Goal: Check status

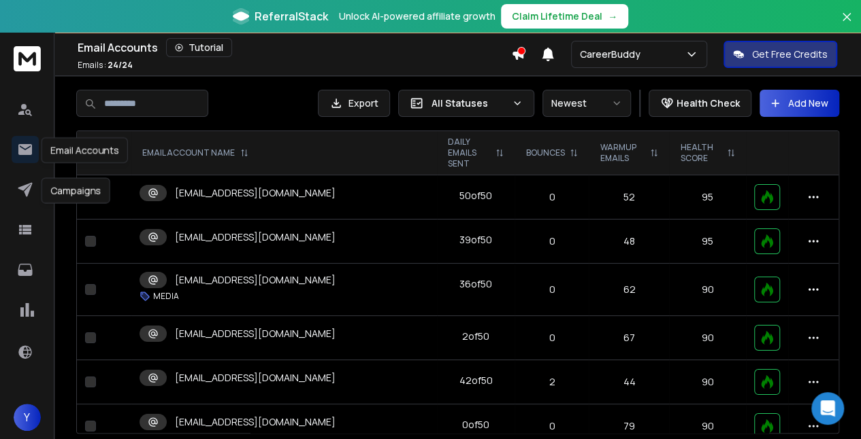
click at [30, 188] on icon at bounding box center [25, 190] width 14 height 14
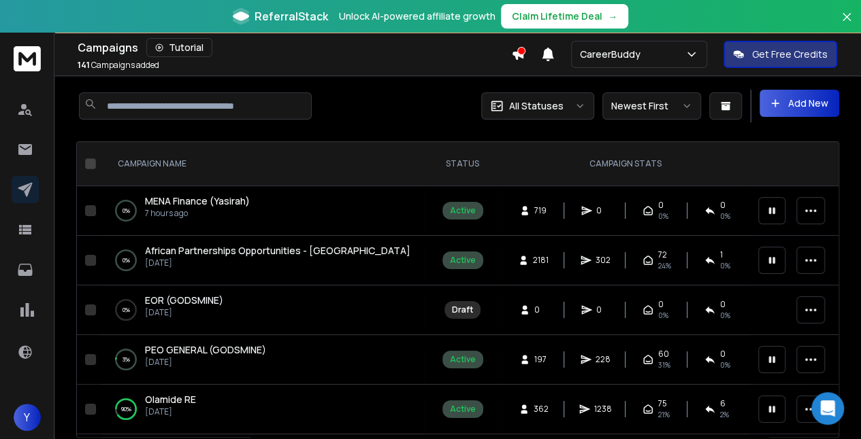
click at [200, 260] on p "[DATE]" at bounding box center [277, 263] width 265 height 11
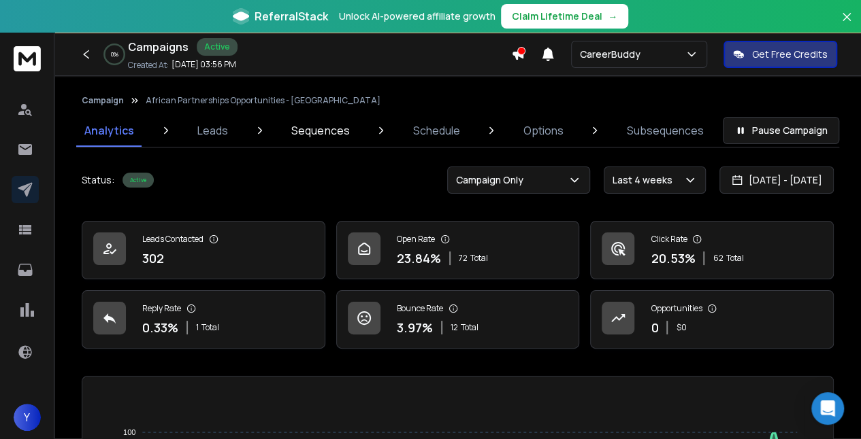
click at [332, 134] on p "Sequences" at bounding box center [320, 130] width 58 height 16
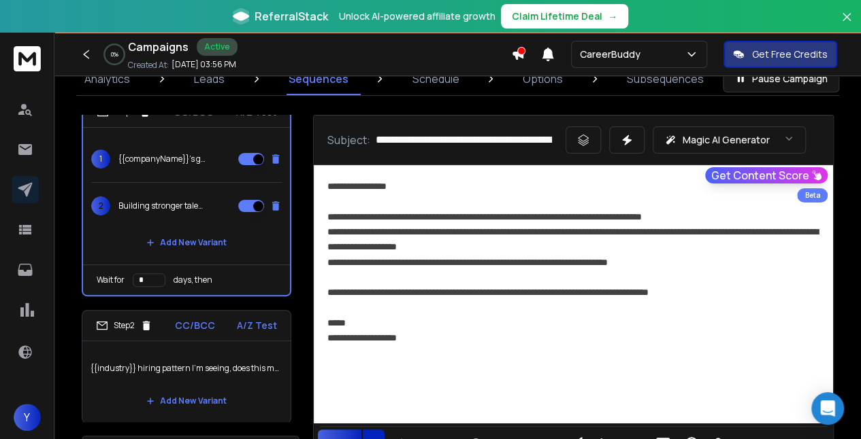
scroll to position [94, 0]
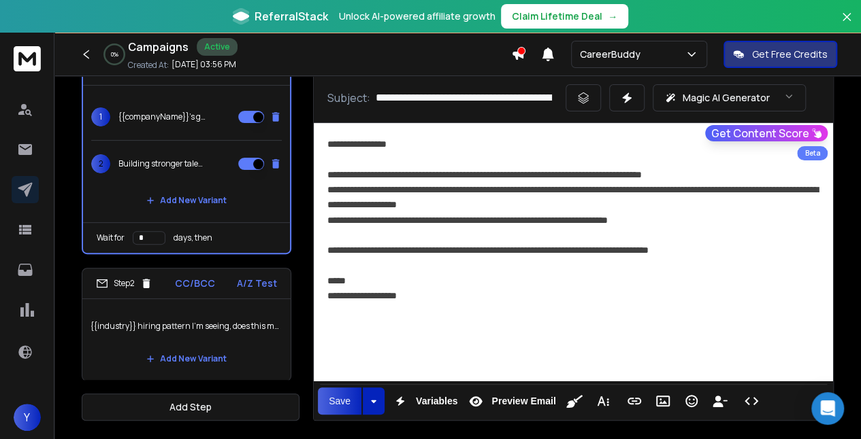
click at [165, 328] on p "{{industry}} hiring pattern I'm seeing, does this match your experience?" at bounding box center [186, 326] width 192 height 38
type input "**********"
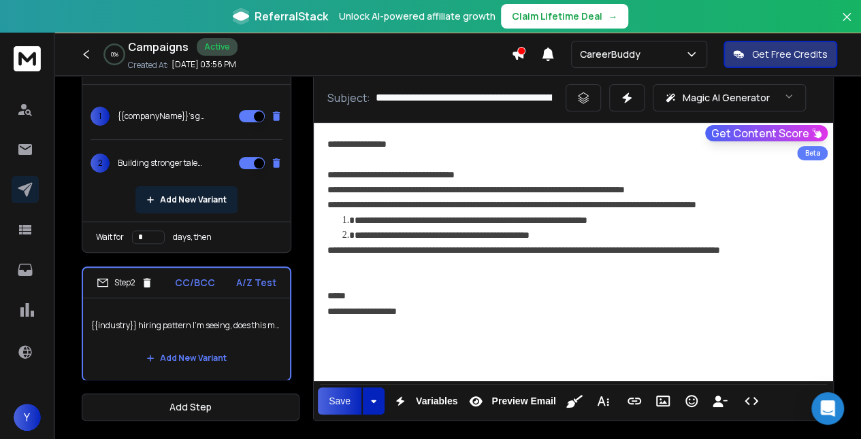
scroll to position [0, 0]
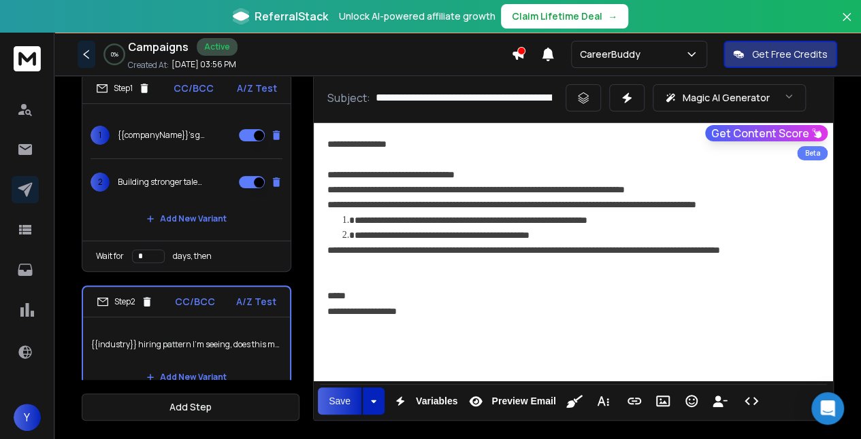
click at [80, 54] on icon at bounding box center [86, 54] width 12 height 12
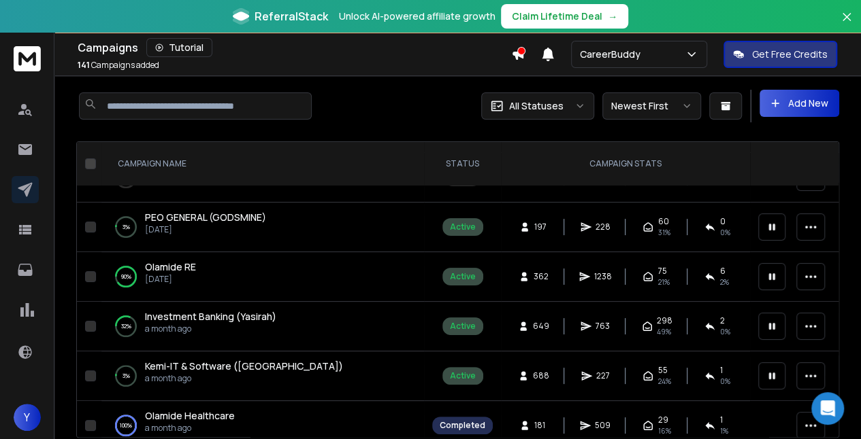
scroll to position [133, 0]
click at [197, 306] on td "32 % Investment Banking (Yasirah) a month ago" at bounding box center [262, 326] width 322 height 50
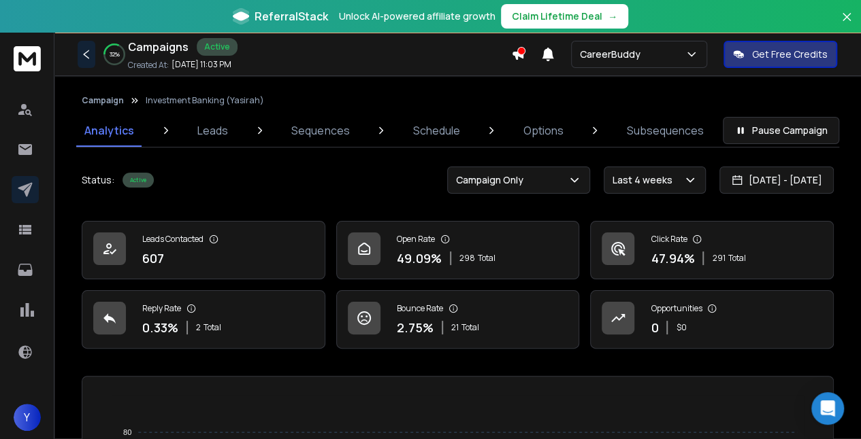
click at [89, 58] on icon at bounding box center [86, 54] width 12 height 12
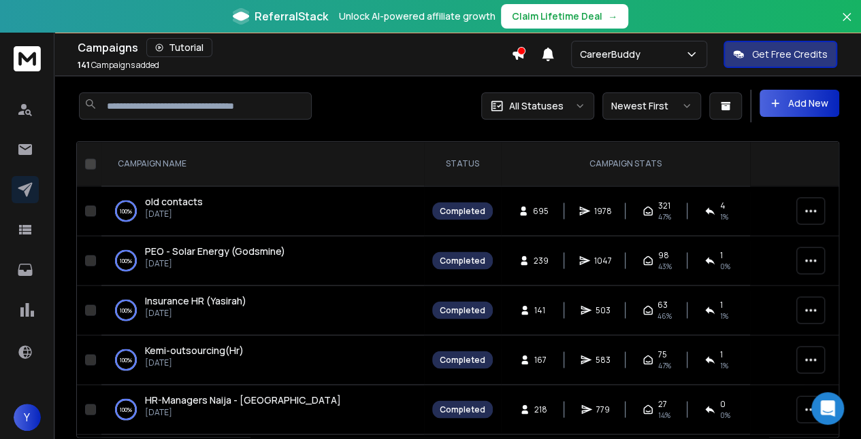
scroll to position [1243, 0]
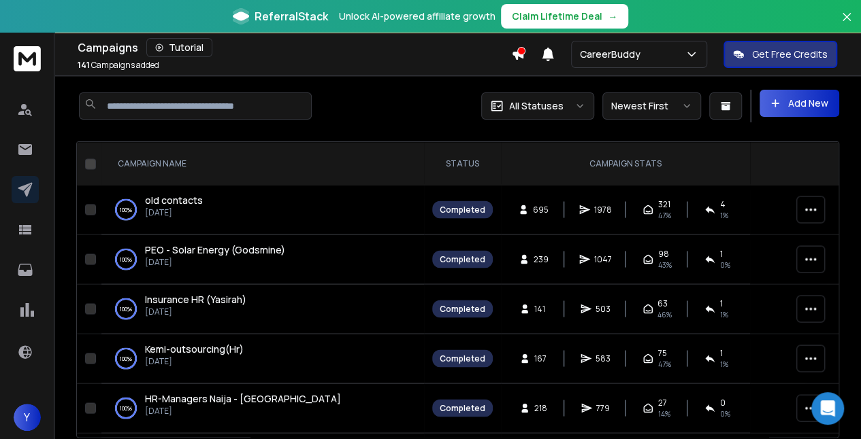
click at [276, 293] on div "100 % Insurance HR (Yasirah) [DATE]" at bounding box center [262, 309] width 295 height 33
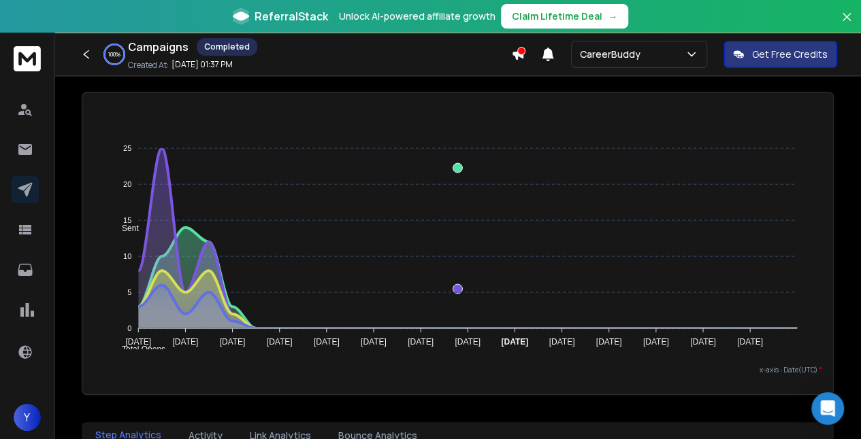
scroll to position [276, 0]
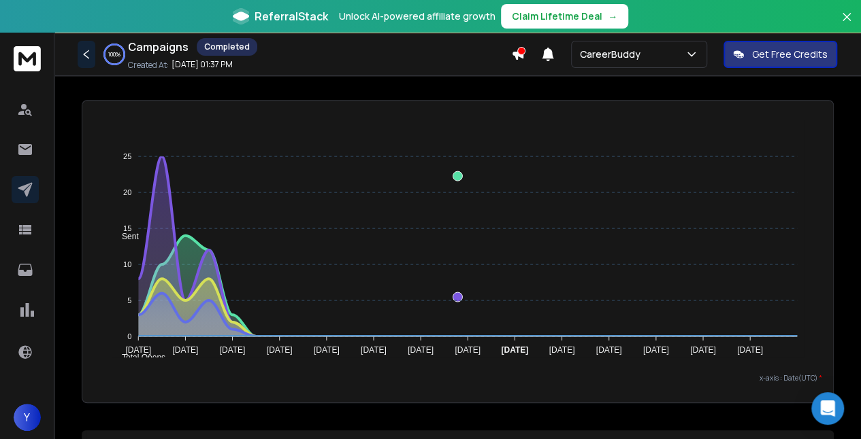
click at [93, 55] on button at bounding box center [87, 54] width 18 height 27
